Goal: Information Seeking & Learning: Check status

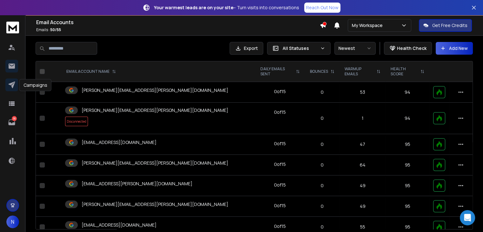
click at [15, 90] on link at bounding box center [11, 84] width 13 height 13
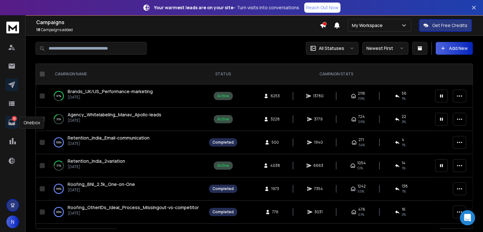
click at [16, 121] on link "30" at bounding box center [11, 122] width 13 height 13
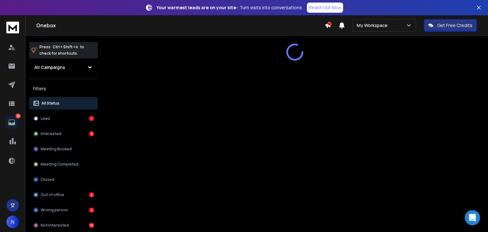
click at [123, 22] on h1 "Onebox" at bounding box center [180, 26] width 288 height 8
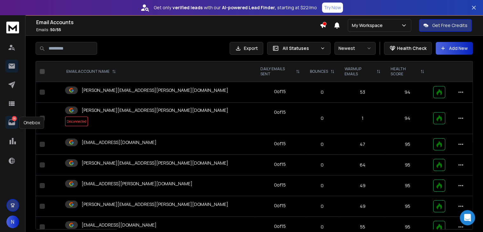
click at [14, 118] on p "30" at bounding box center [14, 118] width 5 height 5
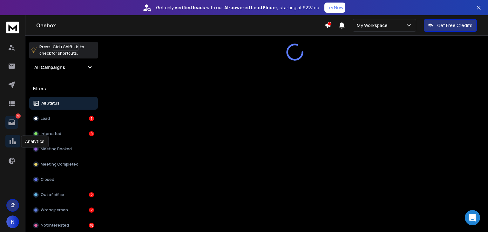
click at [11, 144] on icon at bounding box center [13, 141] width 6 height 6
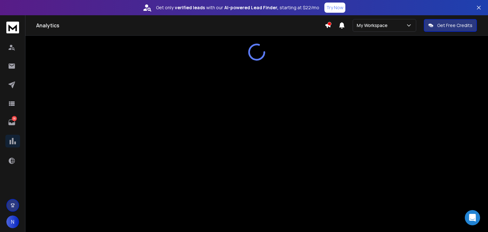
click at [479, 12] on div at bounding box center [479, 7] width 6 height 15
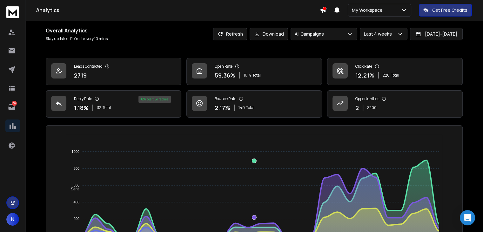
click at [285, 1] on div "Analytics My Workspace Get Free Credits" at bounding box center [241, 10] width 483 height 20
click at [302, 37] on button "All Campaigns" at bounding box center [324, 34] width 67 height 13
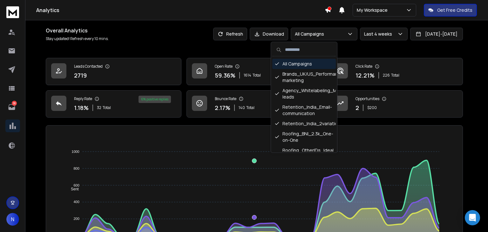
click at [312, 65] on div "All Campaigns" at bounding box center [304, 64] width 64 height 10
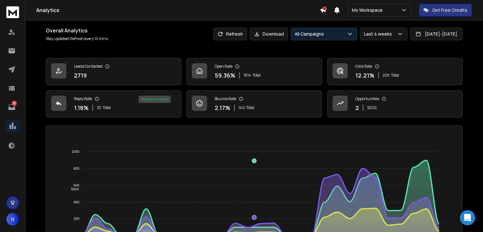
drag, startPoint x: 304, startPoint y: 41, endPoint x: 326, endPoint y: 35, distance: 23.5
click at [326, 35] on div "Overall Analytics Stay updated! Refresh every 10 mins. Refresh Download All Cam…" at bounding box center [254, 36] width 417 height 18
click at [326, 35] on div "All Campaigns" at bounding box center [324, 34] width 58 height 6
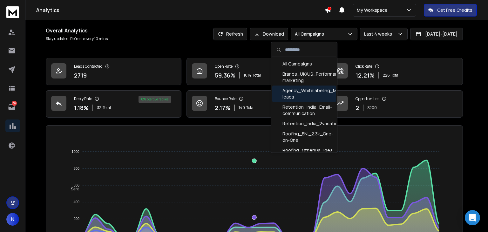
click at [301, 92] on div "Agency_Whitelabeling_Manav_Apollo-leads" at bounding box center [304, 93] width 64 height 17
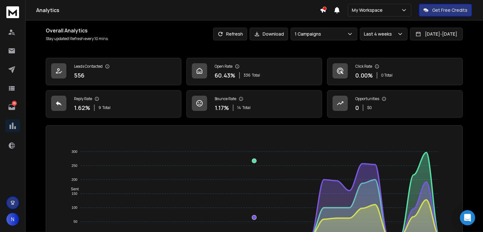
scroll to position [127, 0]
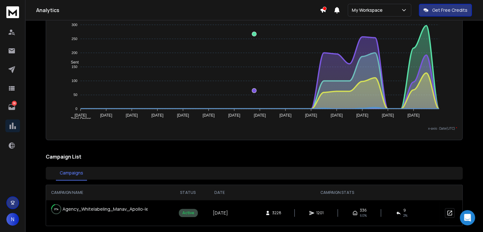
click at [224, 211] on td "[DATE]" at bounding box center [220, 212] width 30 height 25
click at [278, 169] on div "Campaigns" at bounding box center [254, 173] width 417 height 13
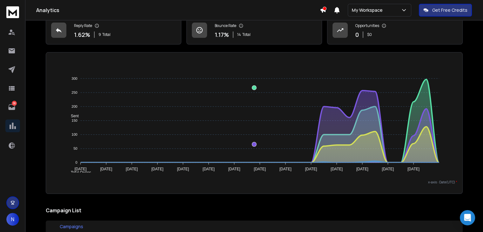
scroll to position [0, 0]
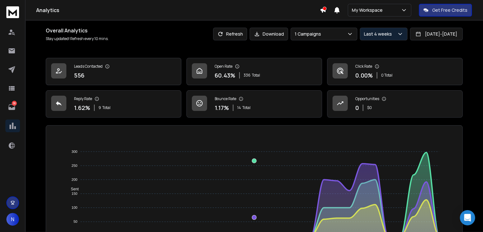
click at [364, 33] on p "Last 4 weeks" at bounding box center [379, 34] width 30 height 6
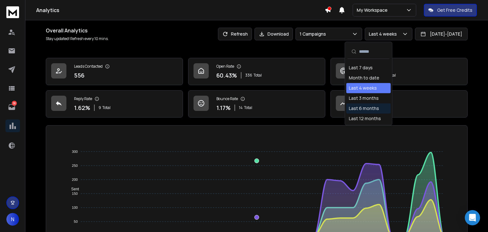
click at [371, 105] on div "Last 6 months" at bounding box center [364, 108] width 30 height 6
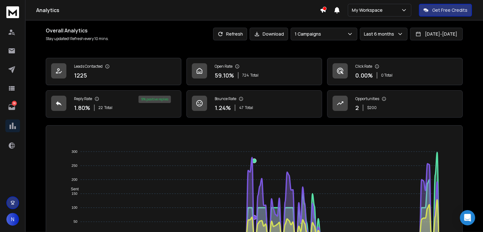
click at [318, 55] on div "Overall Analytics Stay updated! Refresh every 10 mins. Refresh Download 1 Campa…" at bounding box center [254, 190] width 417 height 326
click at [360, 37] on button "Last 6 months" at bounding box center [384, 34] width 48 height 13
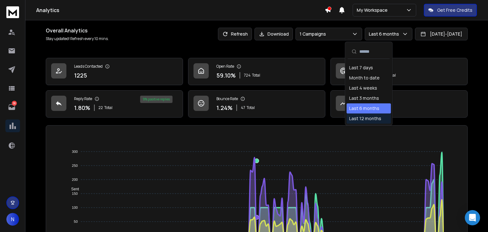
click at [358, 121] on div "Last 12 months" at bounding box center [365, 118] width 32 height 6
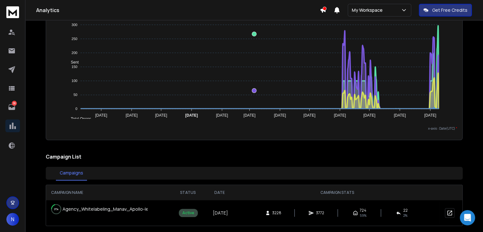
scroll to position [126, 0]
click at [325, 147] on div "Overall Analytics Stay updated! Refresh every 10 mins. Refresh Download 1 Campa…" at bounding box center [254, 63] width 417 height 326
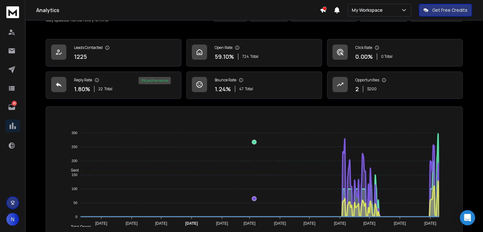
scroll to position [19, 0]
click at [241, 78] on icon at bounding box center [241, 80] width 4 height 4
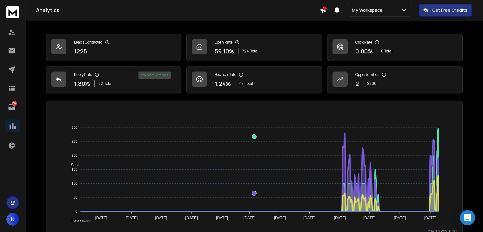
scroll to position [24, 0]
